Goal: Communication & Community: Answer question/provide support

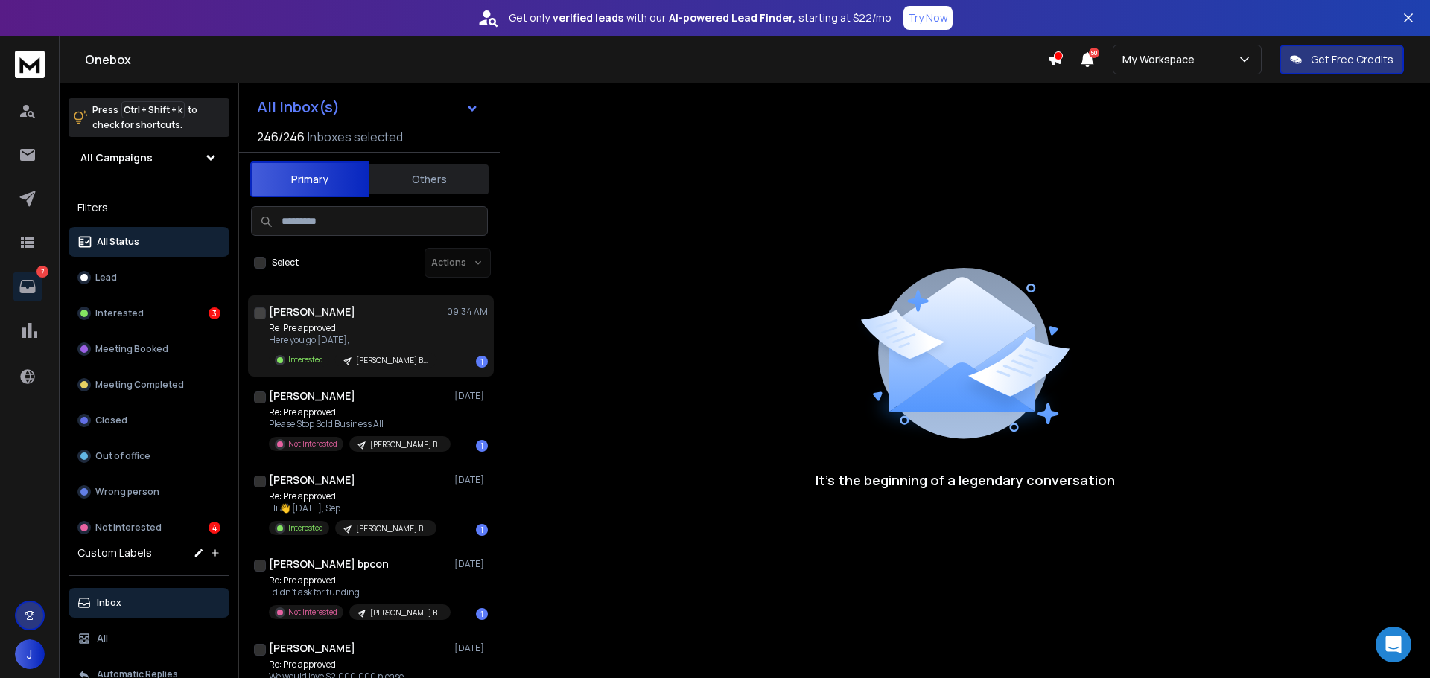
click at [444, 328] on div "Re: Pre approved Here you go On Wed, Interested Morris Blast #433 1" at bounding box center [378, 344] width 219 height 45
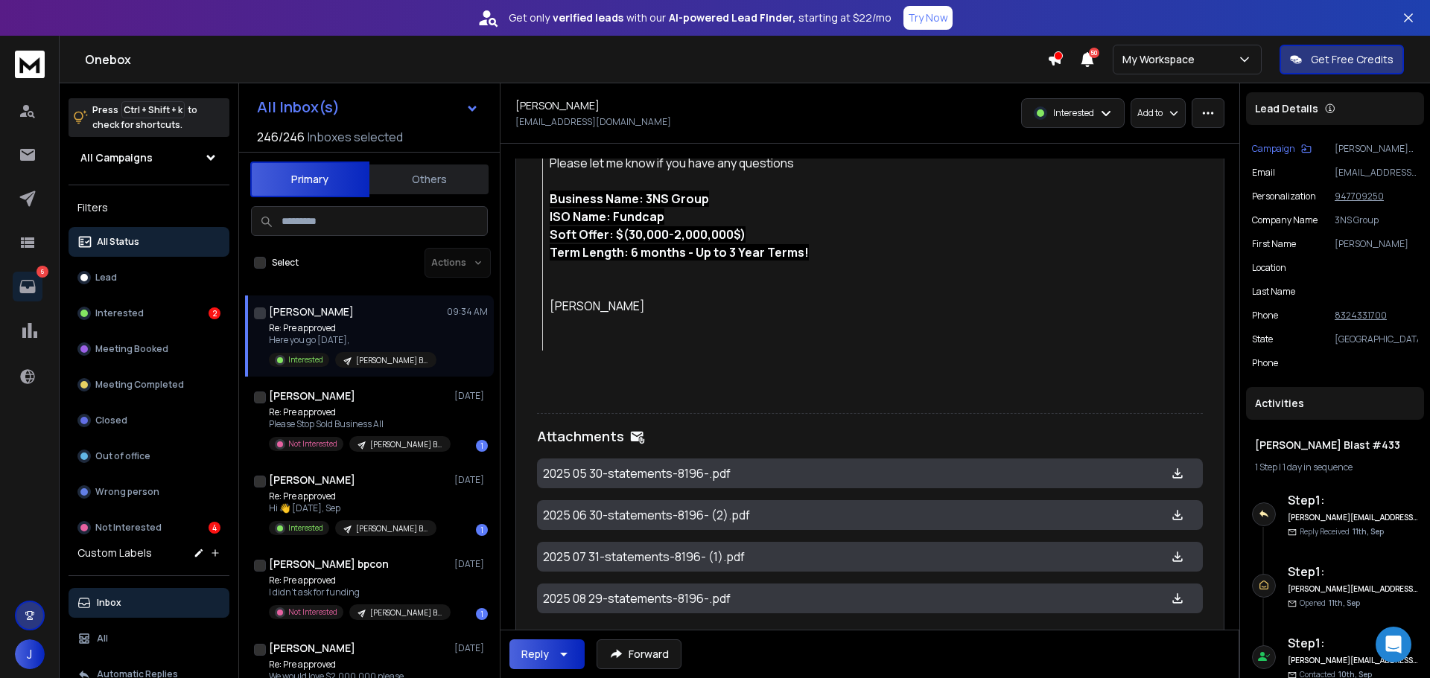
scroll to position [596, 0]
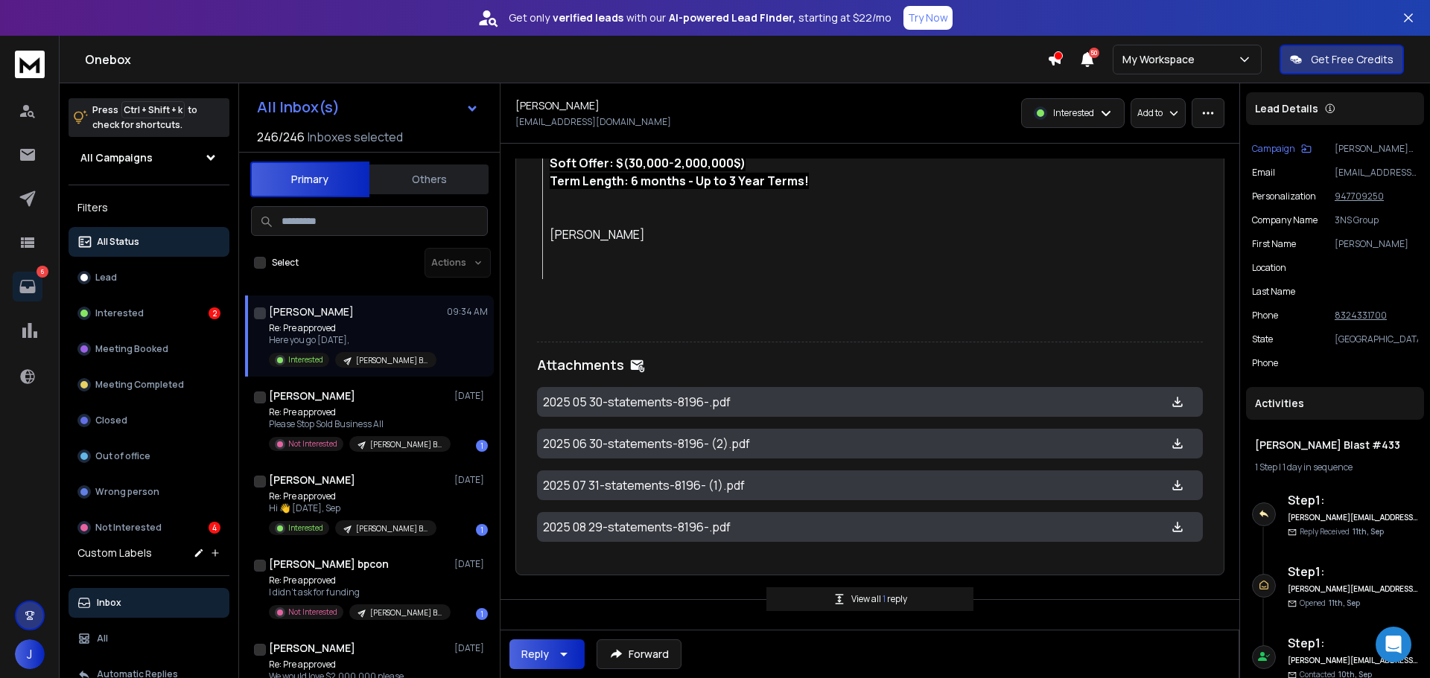
click at [1174, 524] on icon at bounding box center [1177, 527] width 15 height 15
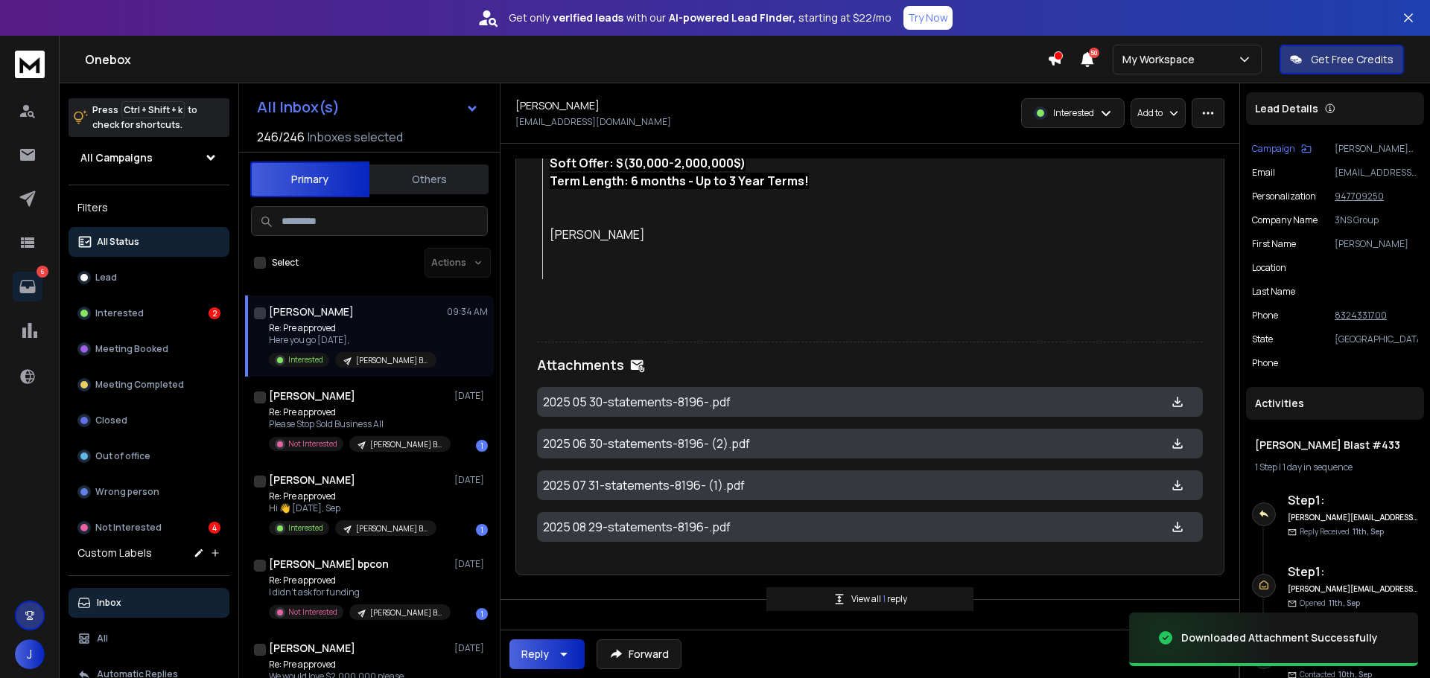
click at [1174, 488] on icon at bounding box center [1177, 485] width 15 height 15
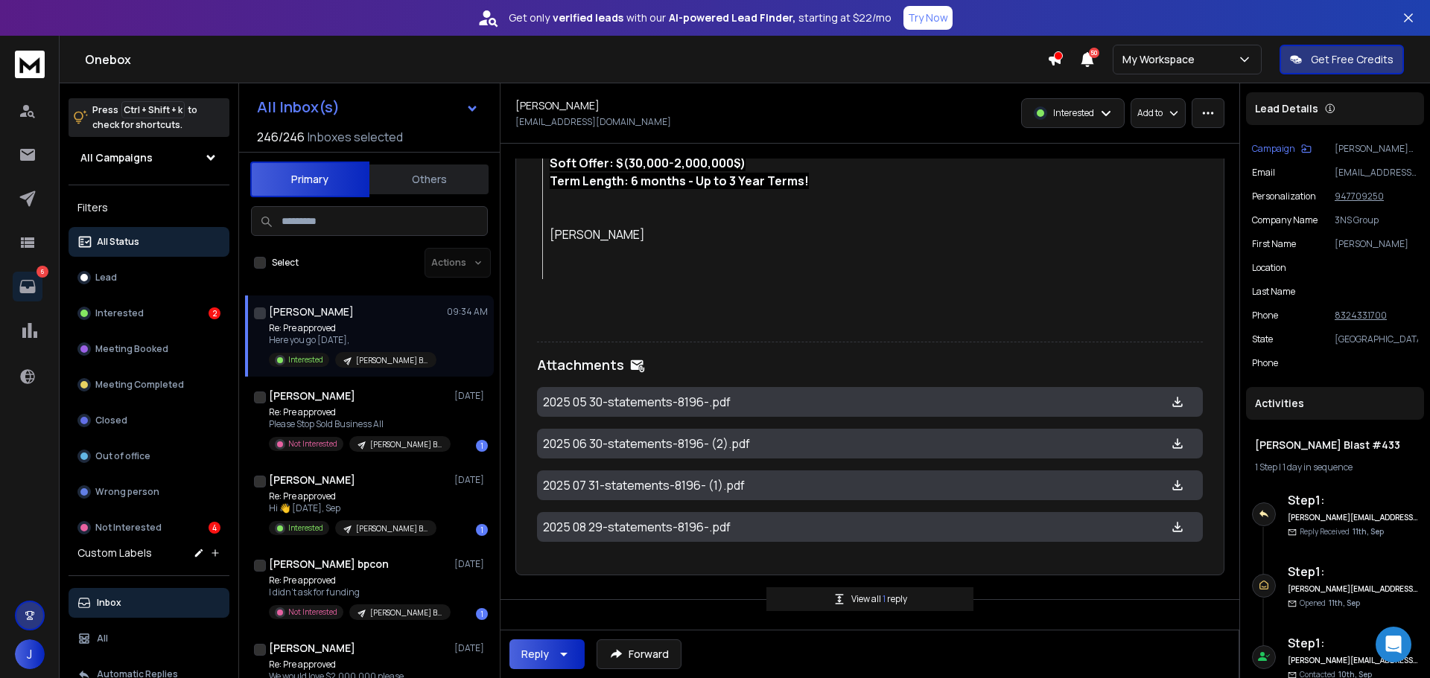
click at [1174, 441] on icon at bounding box center [1177, 443] width 15 height 15
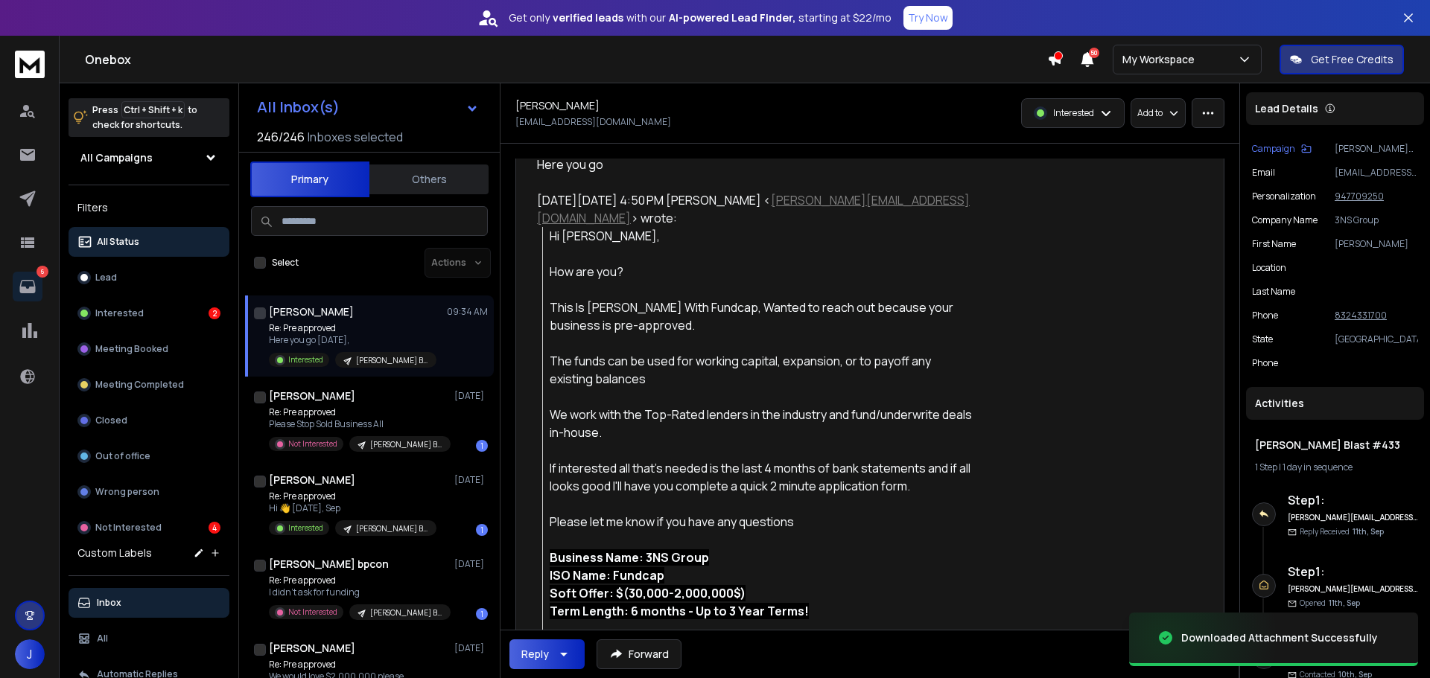
scroll to position [0, 0]
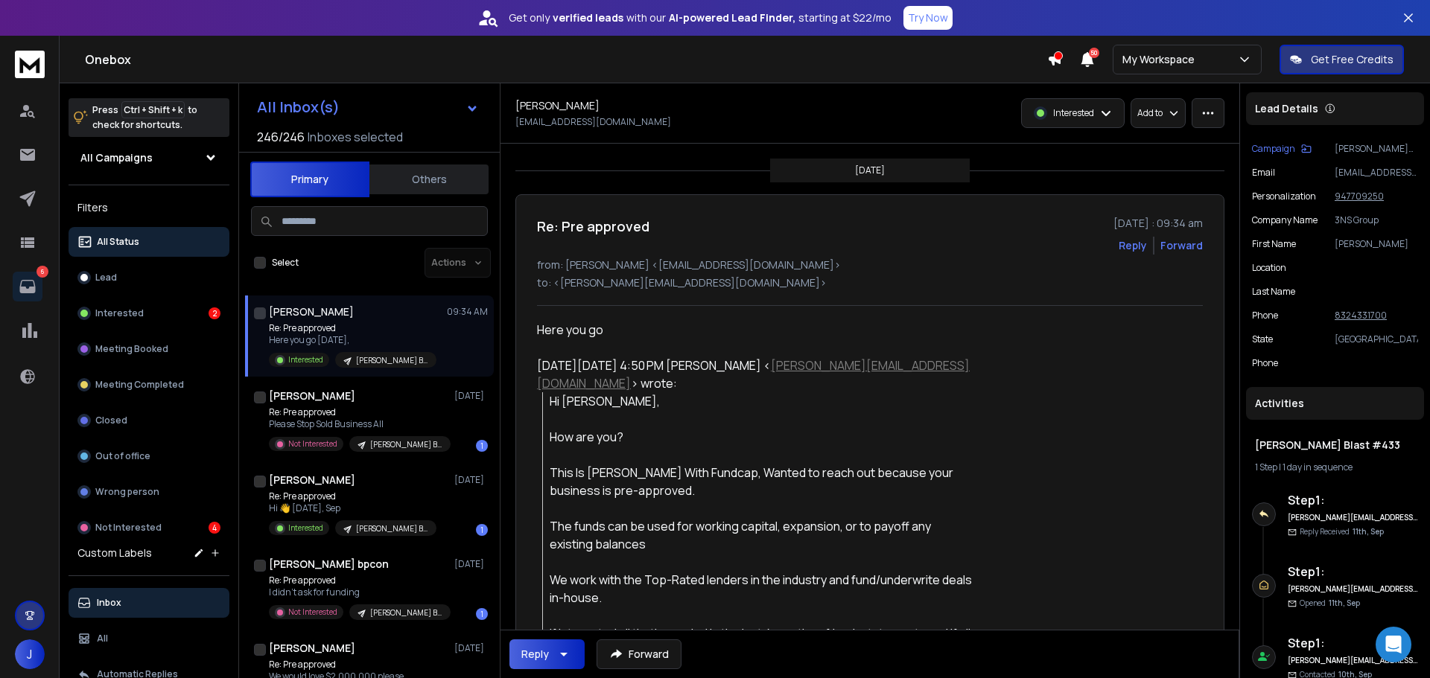
click at [1135, 246] on button "Reply" at bounding box center [1132, 245] width 28 height 15
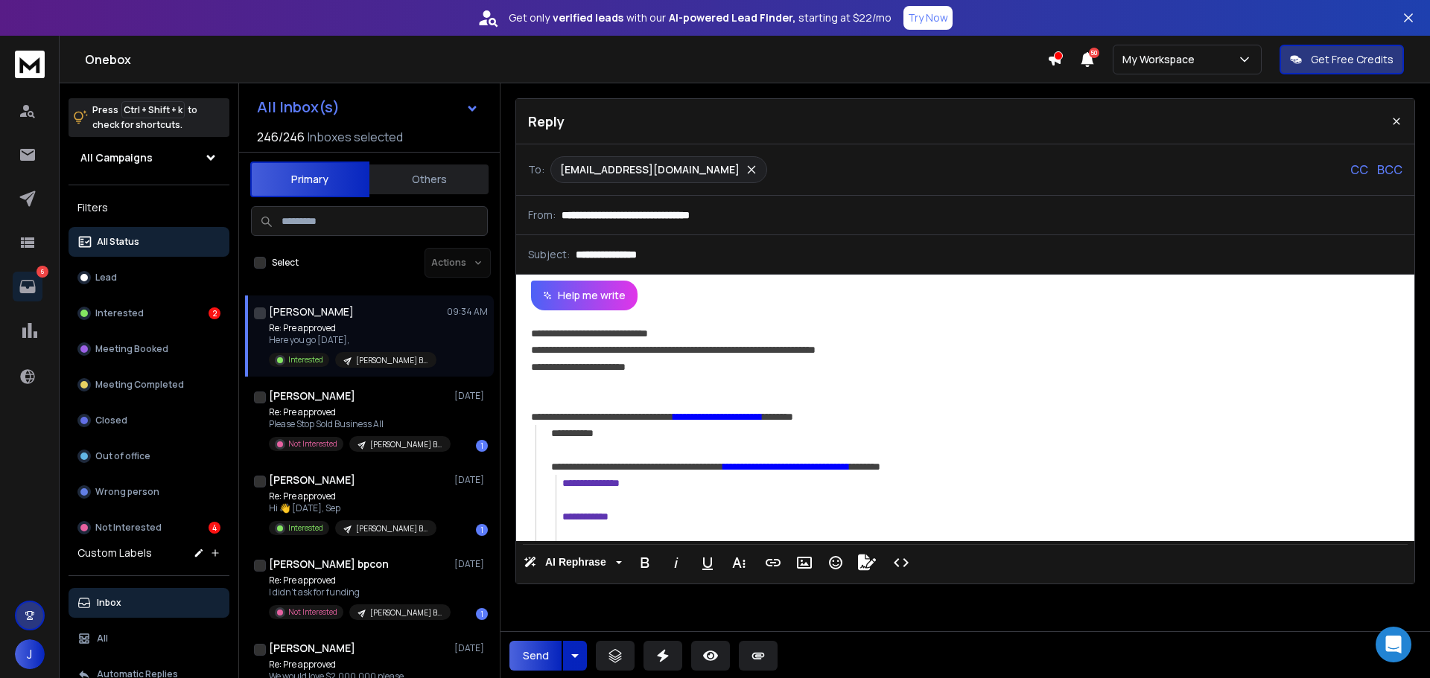
click at [793, 366] on div "**********" at bounding box center [957, 367] width 853 height 16
click at [534, 661] on button "Send" at bounding box center [535, 656] width 52 height 30
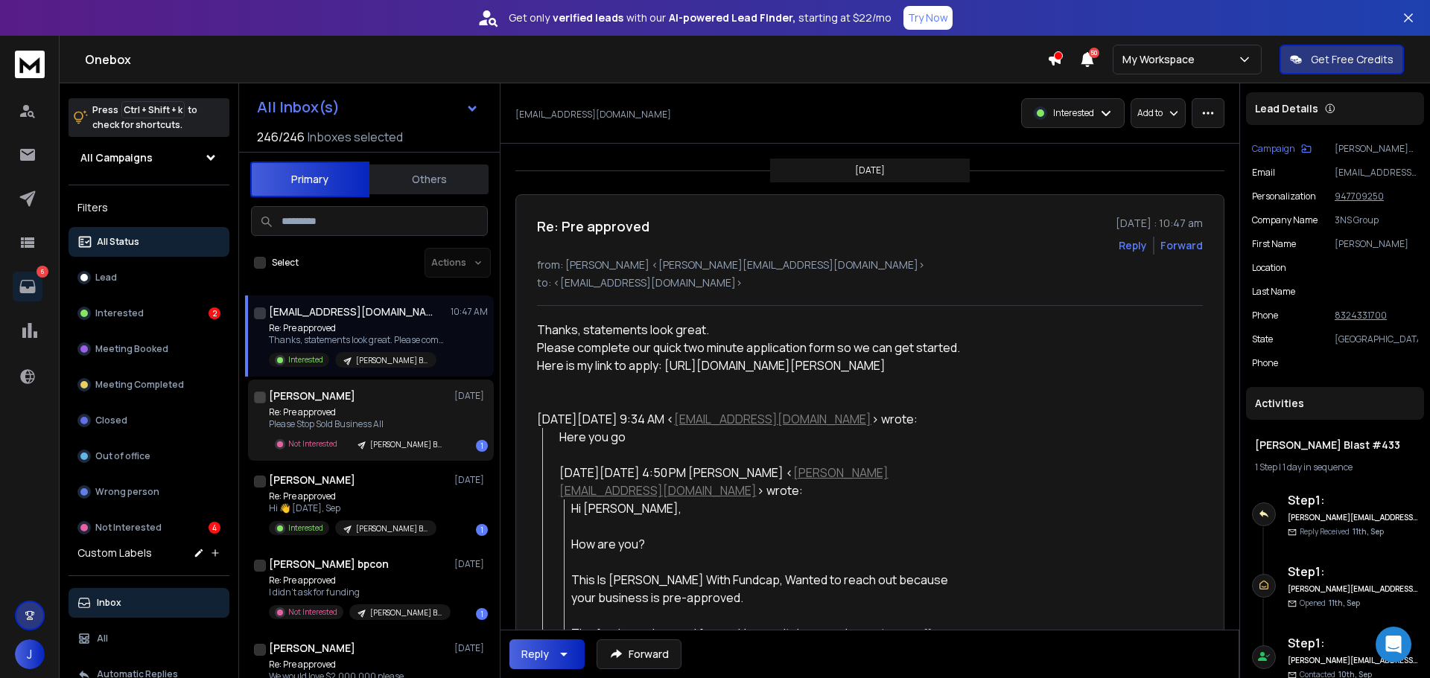
click at [369, 418] on p "Re: Pre approved" at bounding box center [358, 413] width 179 height 12
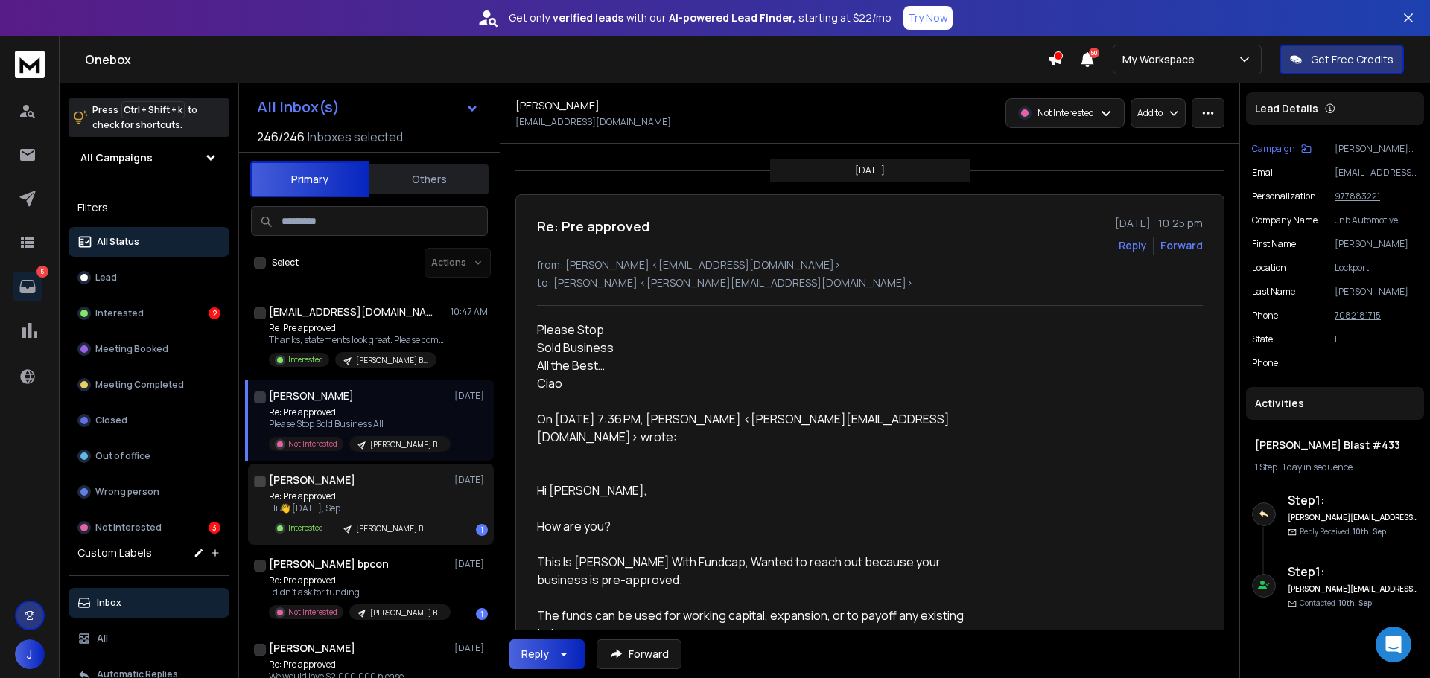
click at [393, 486] on div "Austin Emmanuel 10 Sep" at bounding box center [378, 480] width 219 height 15
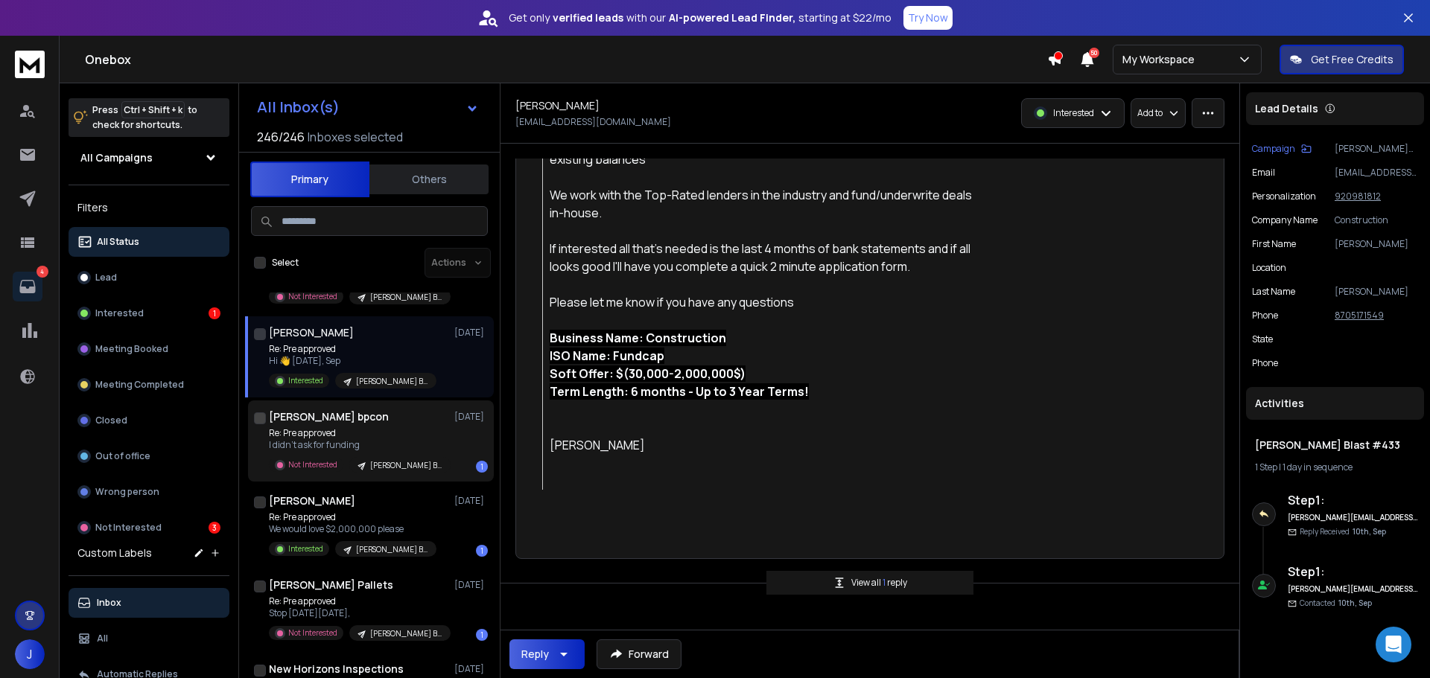
scroll to position [149, 0]
click at [410, 418] on div "Bryan bpcon 10 Sep" at bounding box center [378, 415] width 219 height 15
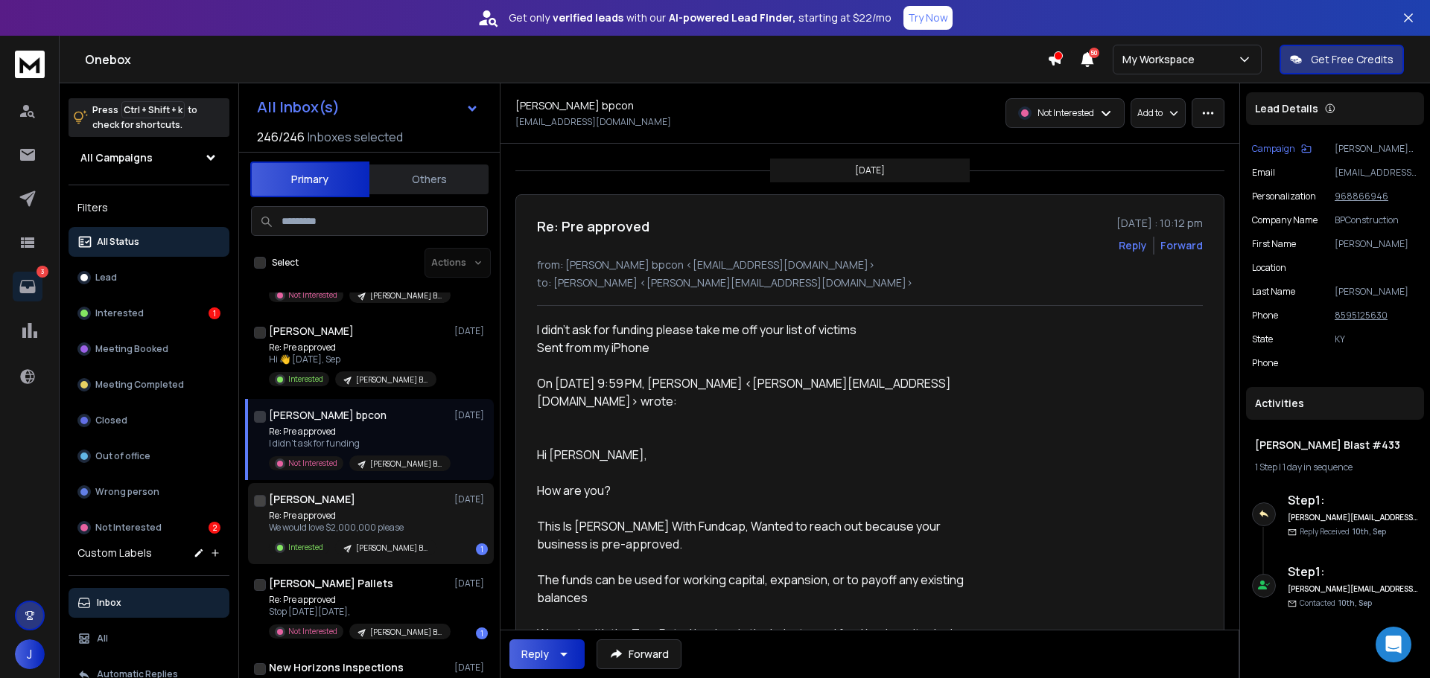
click at [429, 529] on div "Re: Pre approved We would love $2,000,000 please Interested Morris Blast #433 1" at bounding box center [378, 532] width 219 height 45
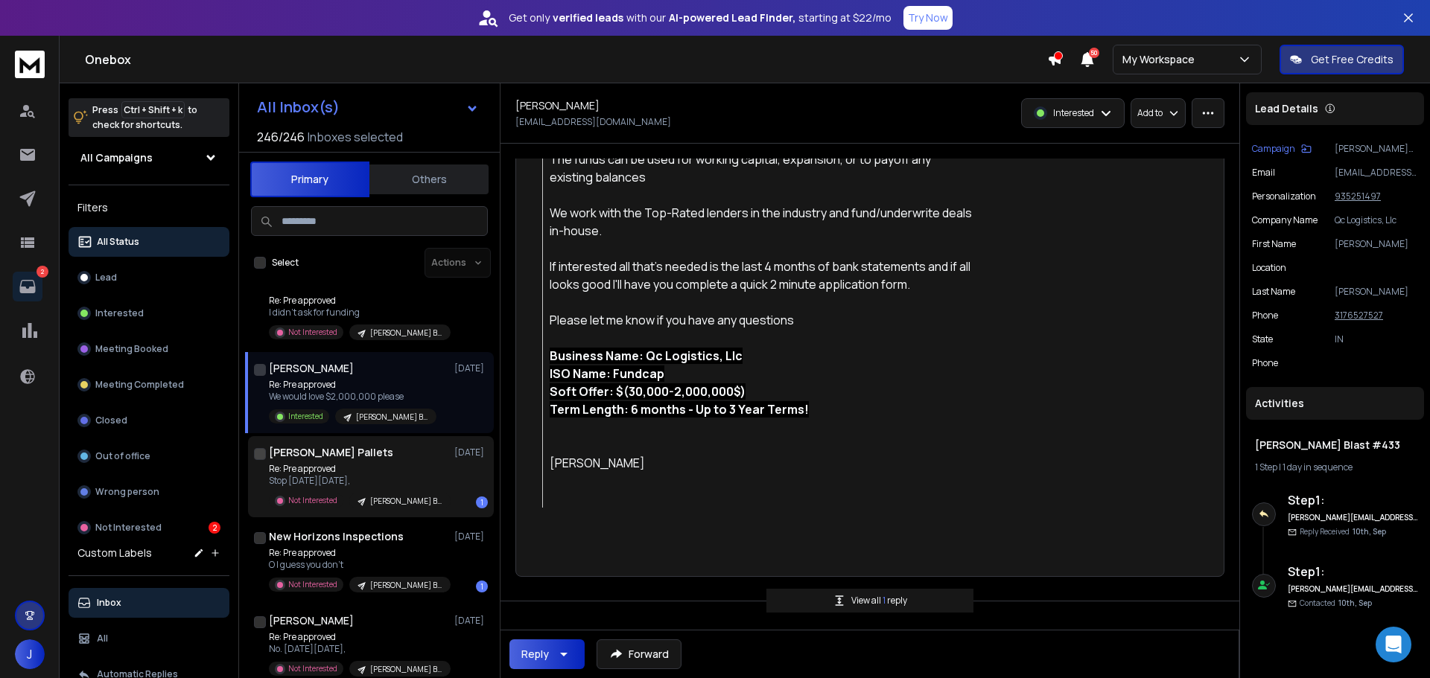
scroll to position [298, 0]
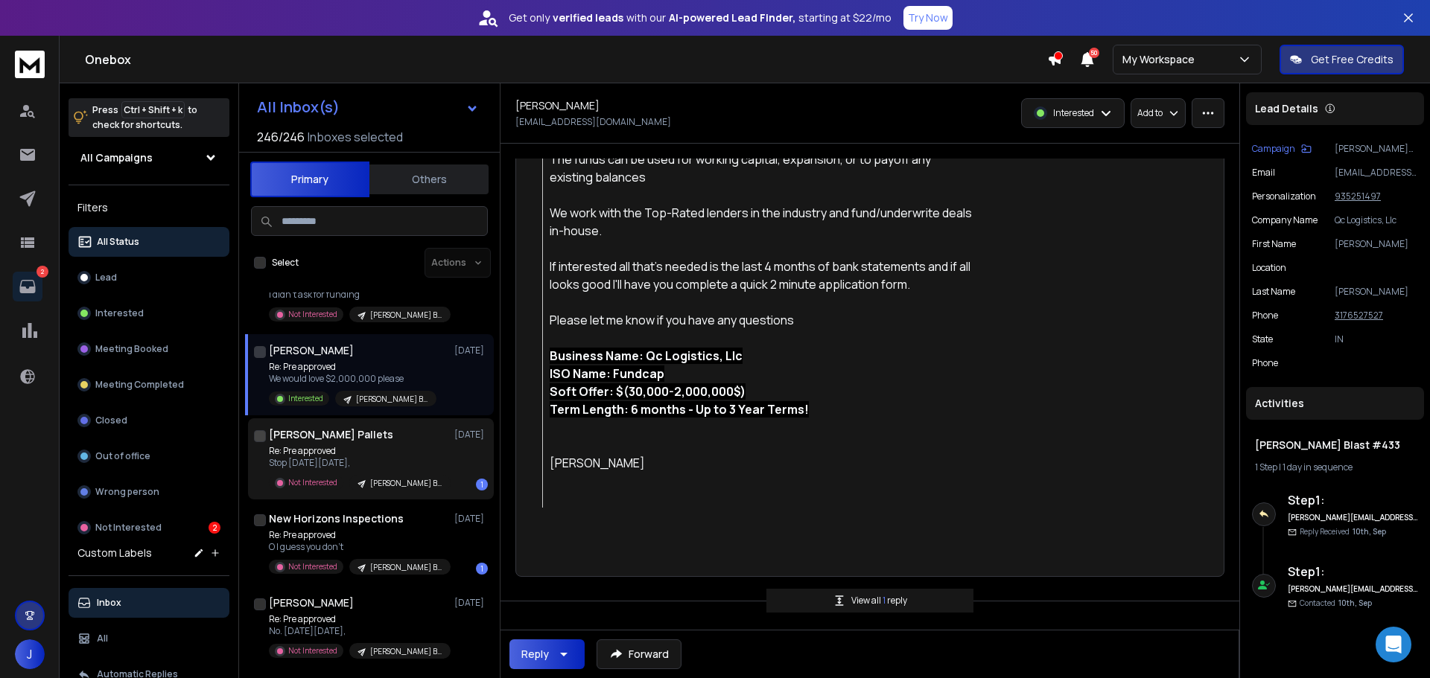
click at [409, 448] on p "Re: Pre approved" at bounding box center [358, 451] width 179 height 12
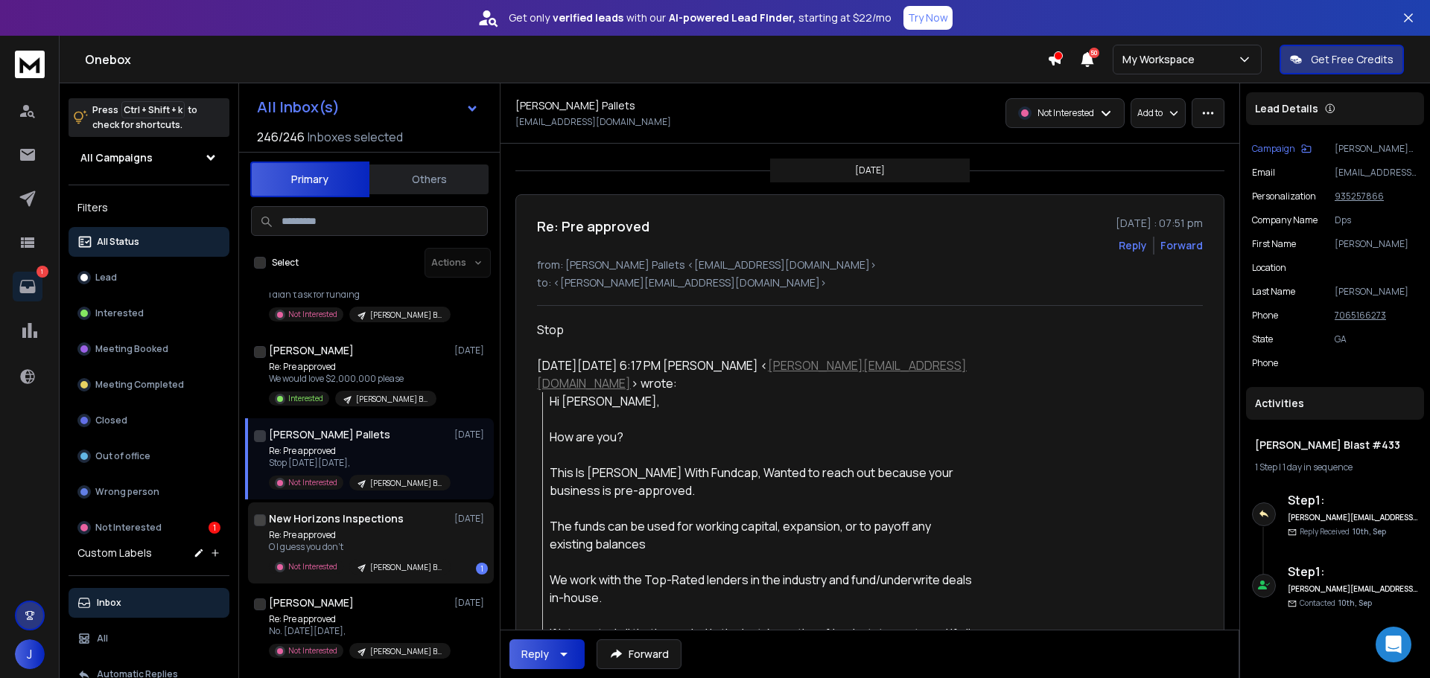
click at [419, 522] on div "New Horizons Inspections 10 Sep" at bounding box center [378, 519] width 219 height 15
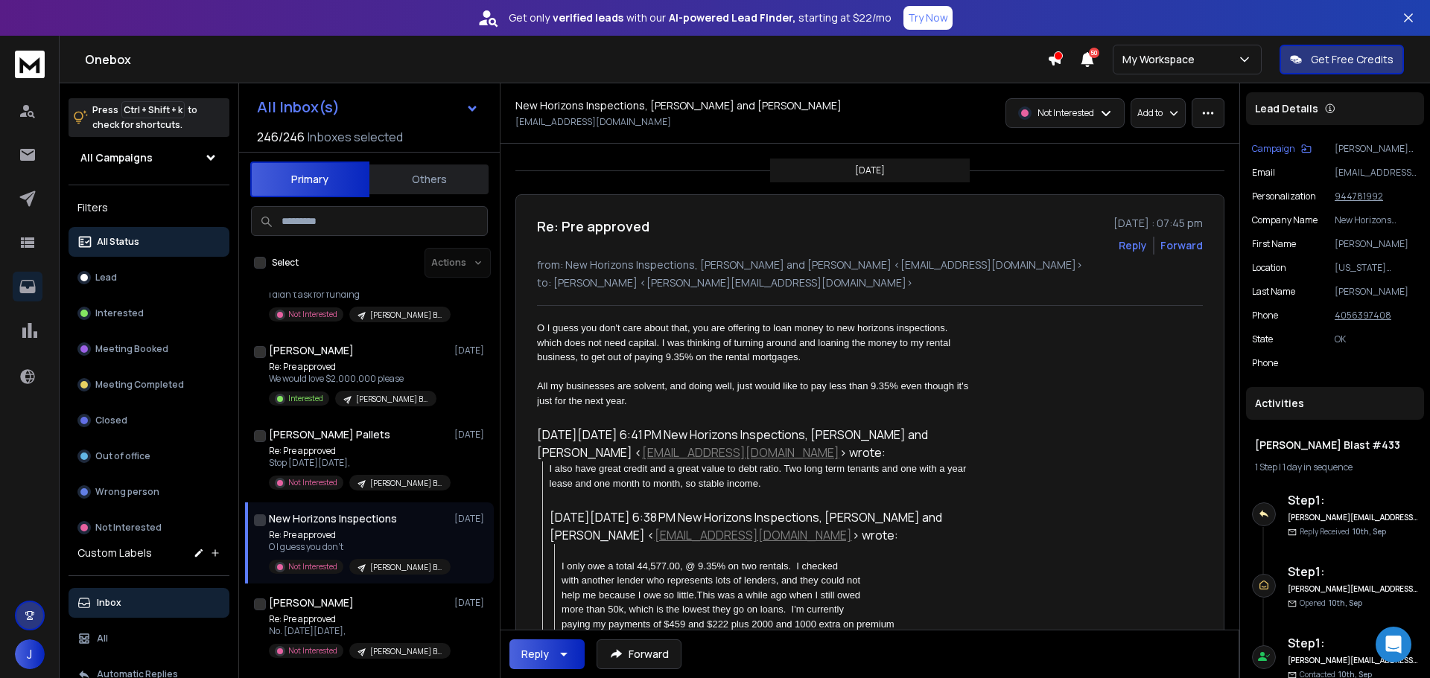
click at [573, 330] on div "O I guess you don't care about that, you are offering to loan money to new hori…" at bounding box center [754, 343] width 435 height 44
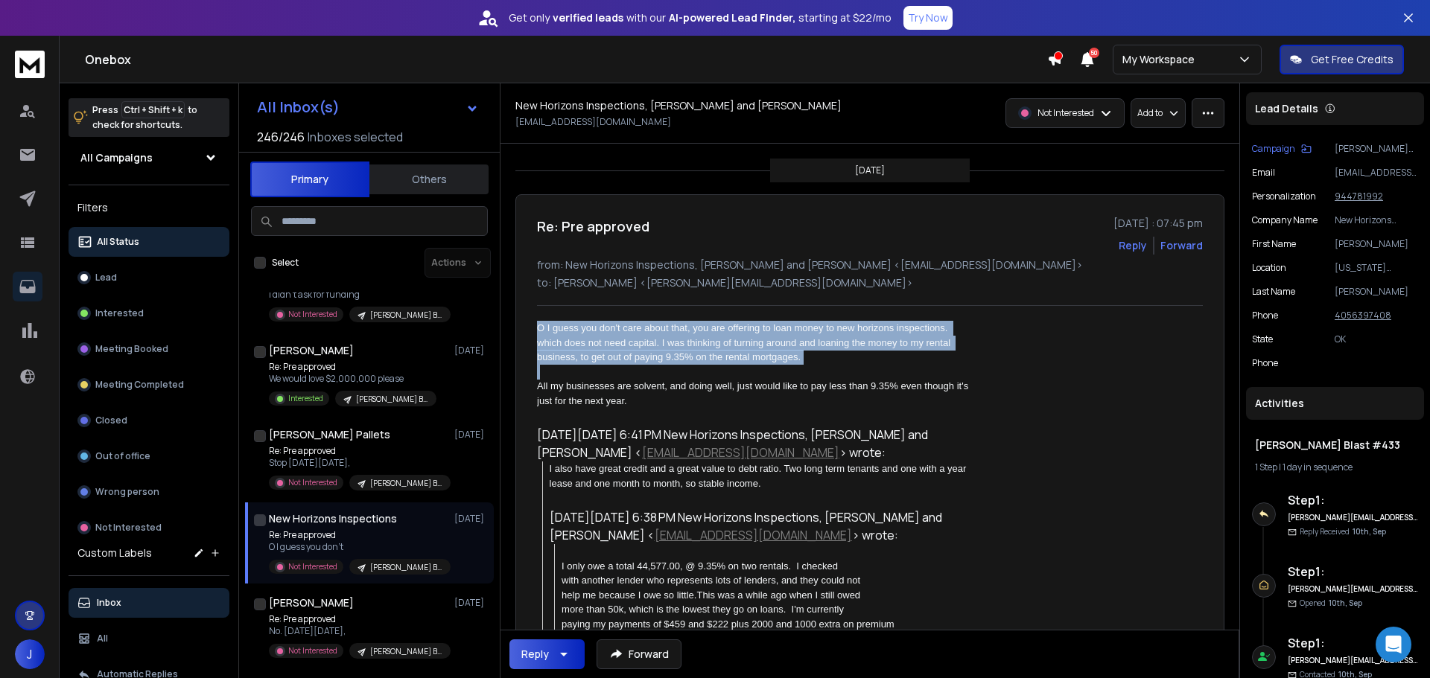
drag, startPoint x: 573, startPoint y: 330, endPoint x: 579, endPoint y: 351, distance: 22.2
click at [579, 351] on div "O I guess you don't care about that, you are offering to loan money to new hori…" at bounding box center [754, 343] width 435 height 44
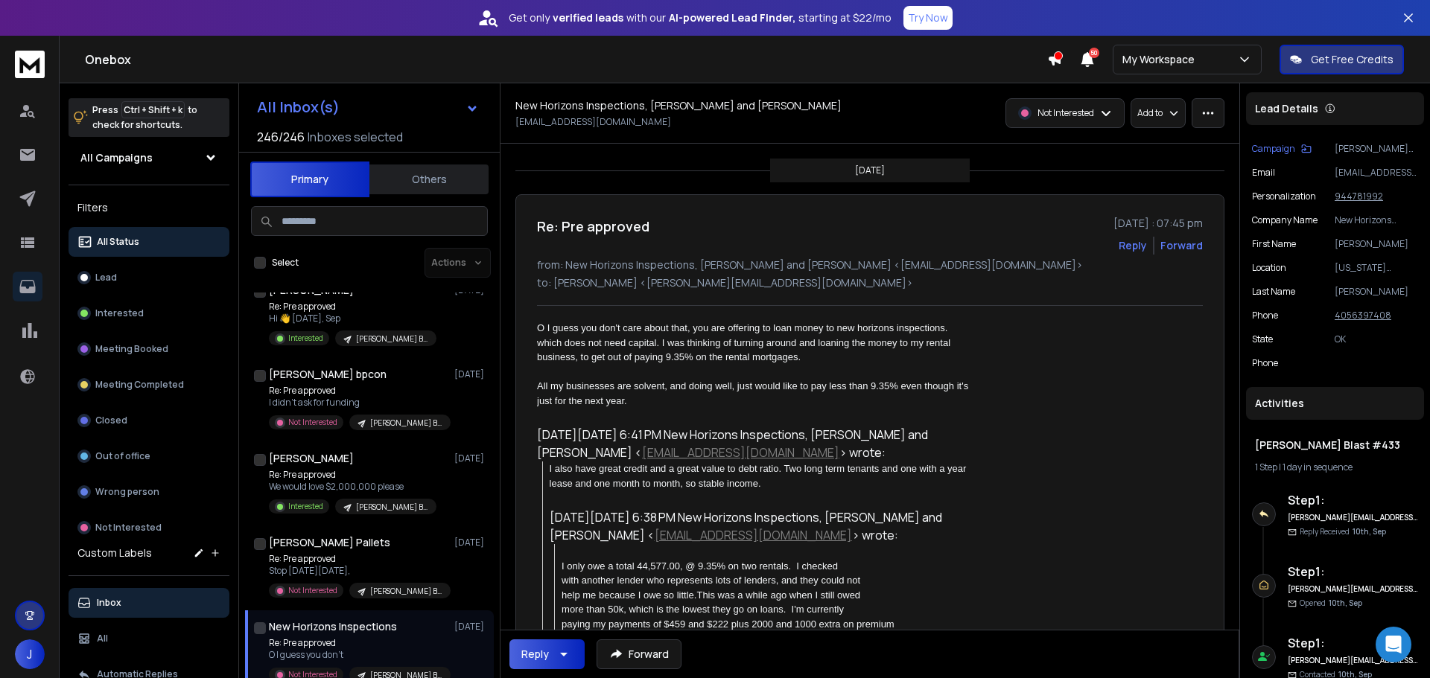
scroll to position [0, 0]
